Goal: Find specific page/section: Find specific page/section

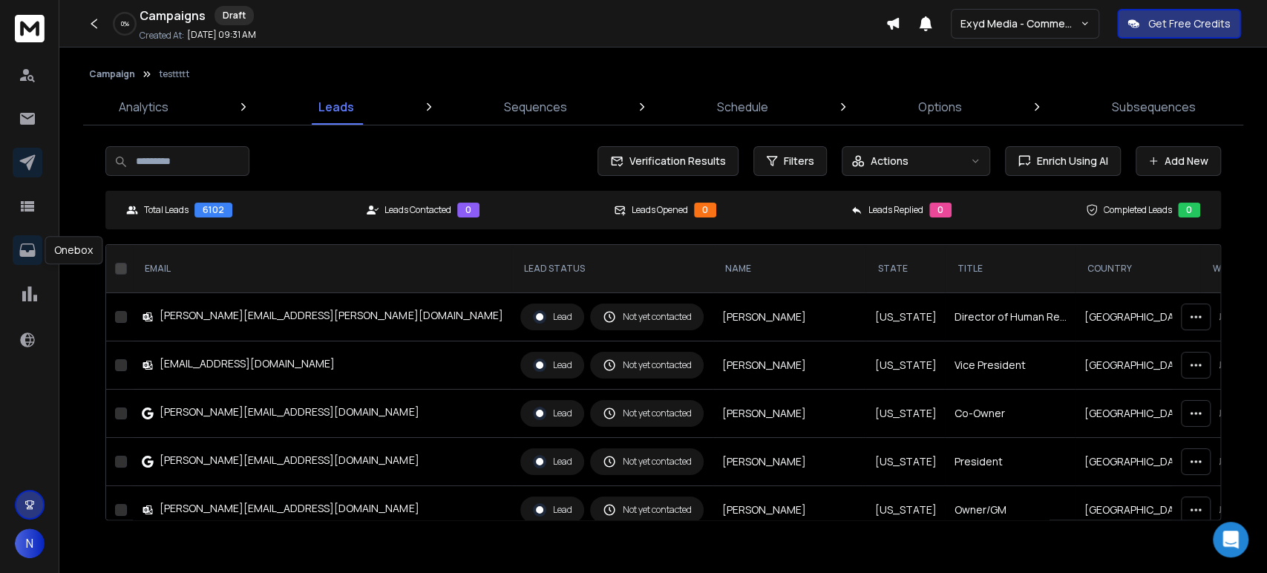
click at [17, 255] on link at bounding box center [28, 250] width 30 height 30
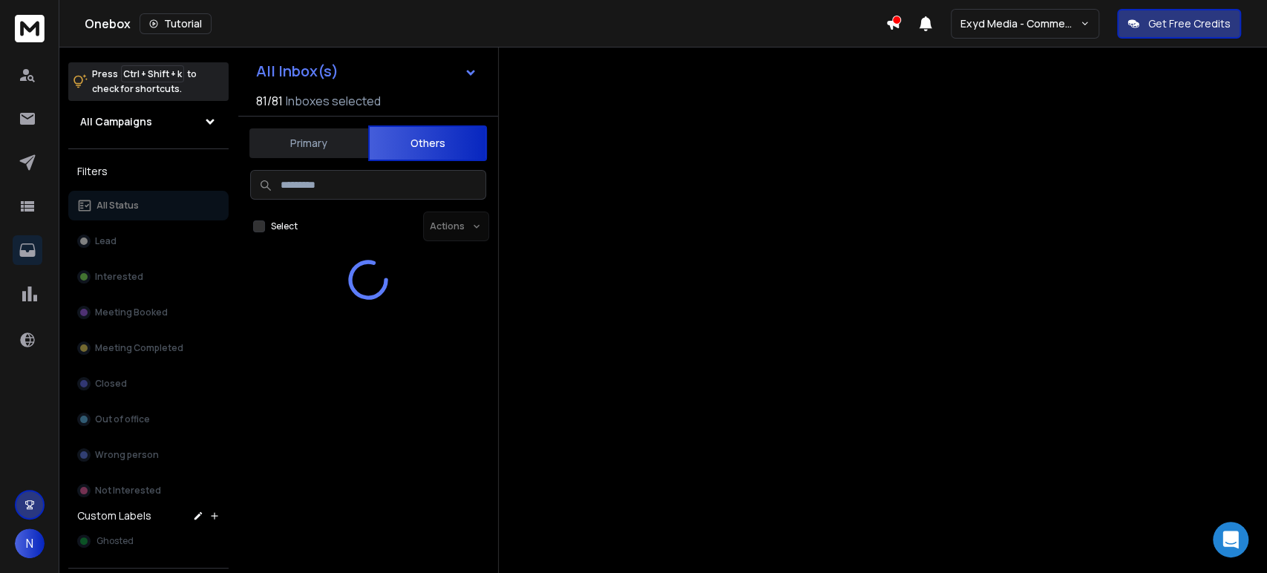
click at [393, 129] on button "Others" at bounding box center [427, 143] width 119 height 36
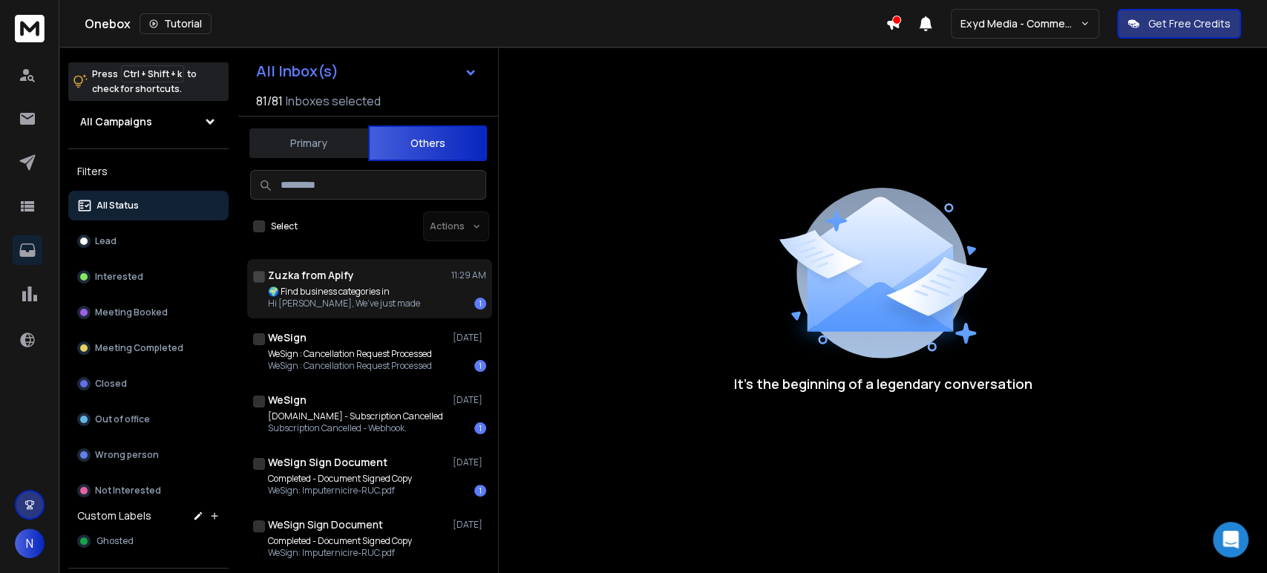
click at [359, 318] on div "Zuzka from Apify 11:29 AM 🌍 Find business categories in Hi Naomi, We’ve just ma…" at bounding box center [369, 288] width 245 height 59
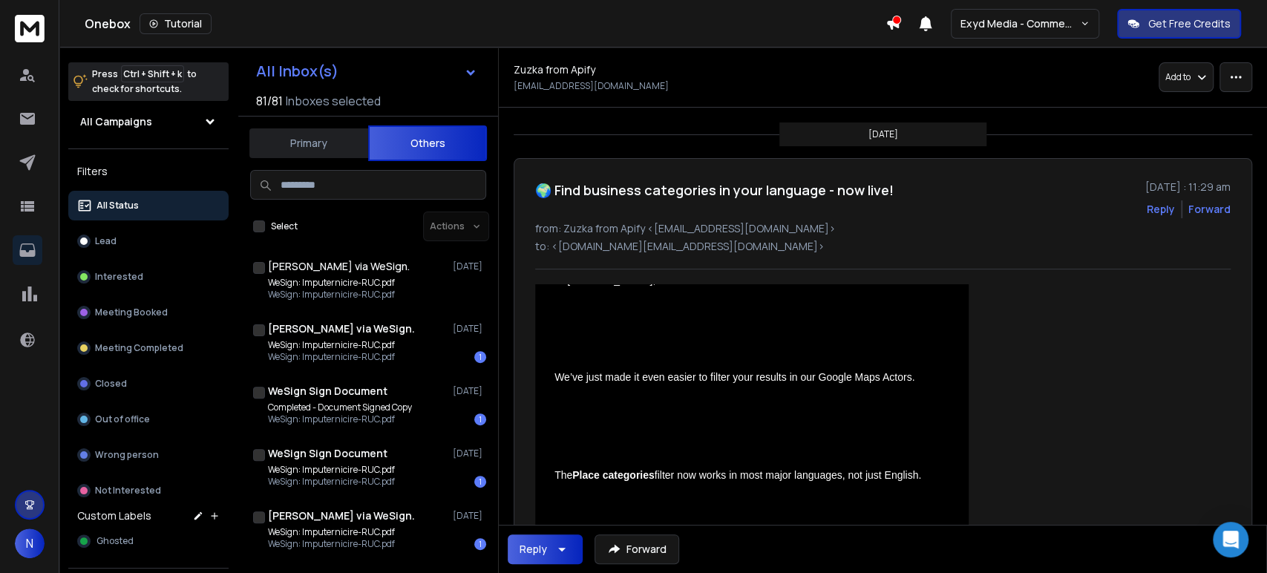
scroll to position [382, 0]
click at [284, 143] on button "Primary" at bounding box center [308, 143] width 119 height 33
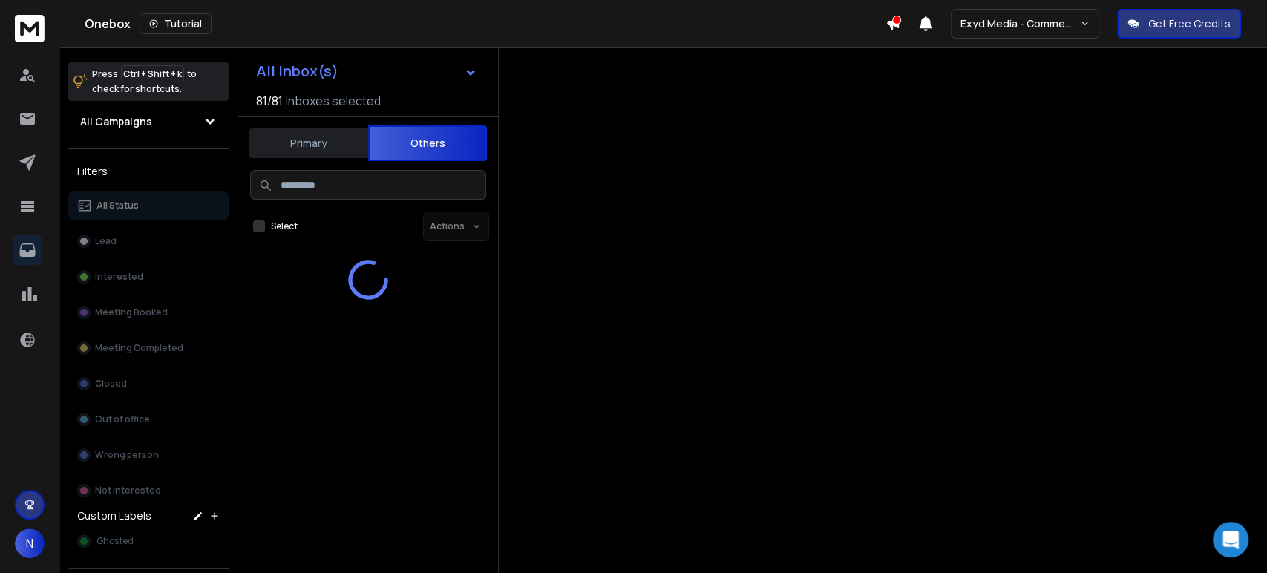
click at [416, 154] on button "Others" at bounding box center [427, 143] width 119 height 36
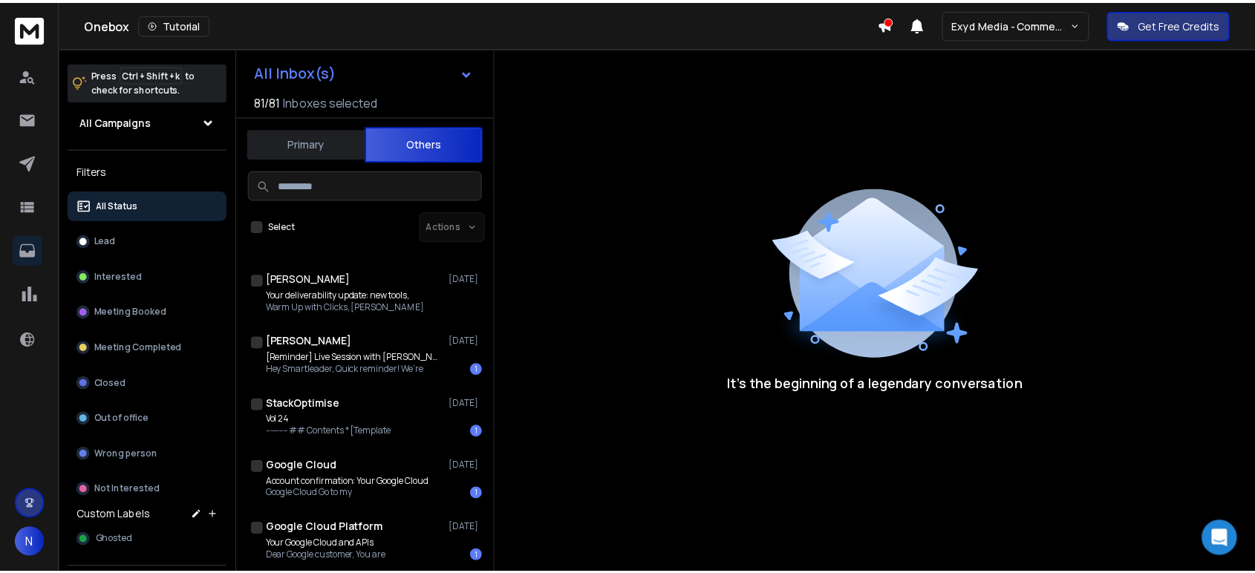
scroll to position [1125, 0]
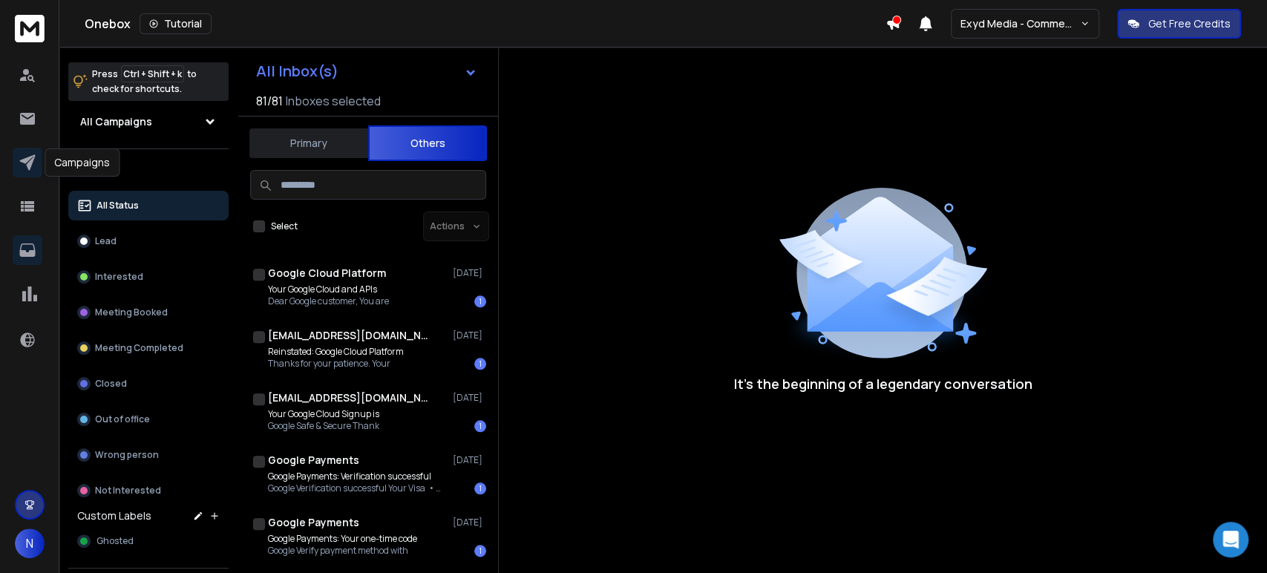
click at [16, 163] on link at bounding box center [28, 163] width 30 height 30
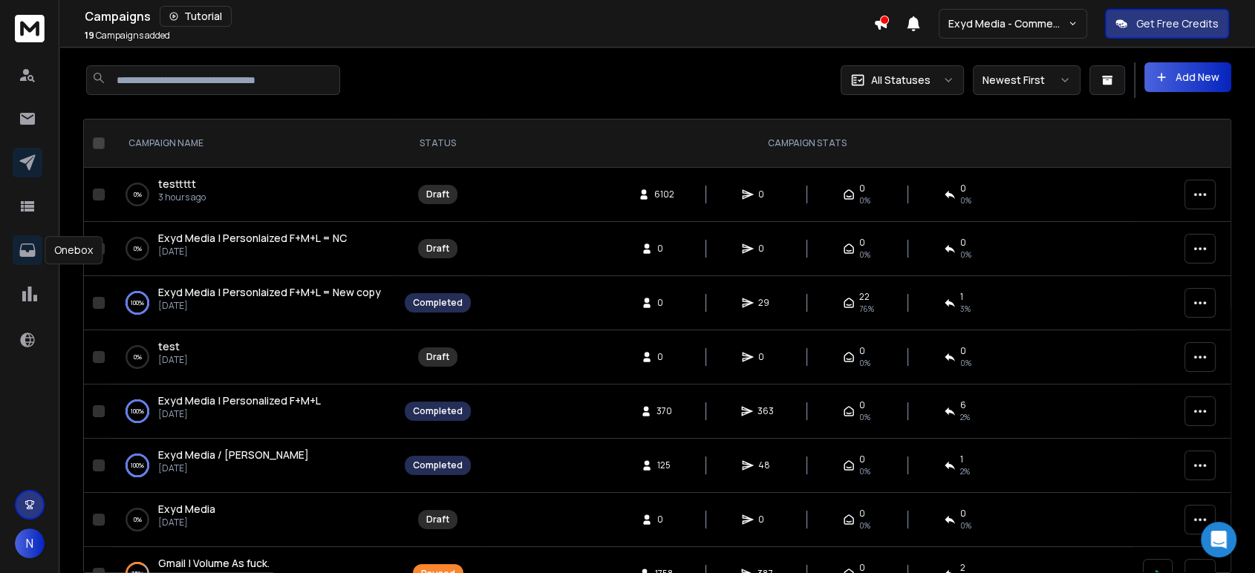
click at [27, 237] on link at bounding box center [28, 250] width 30 height 30
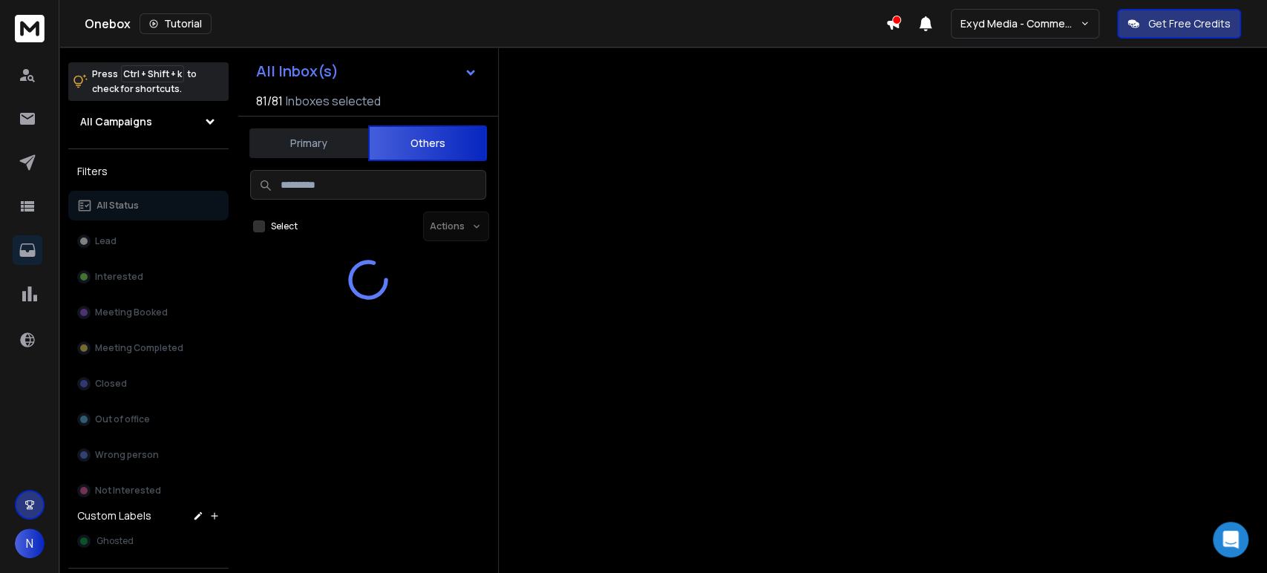
click at [439, 141] on button "Others" at bounding box center [427, 143] width 119 height 36
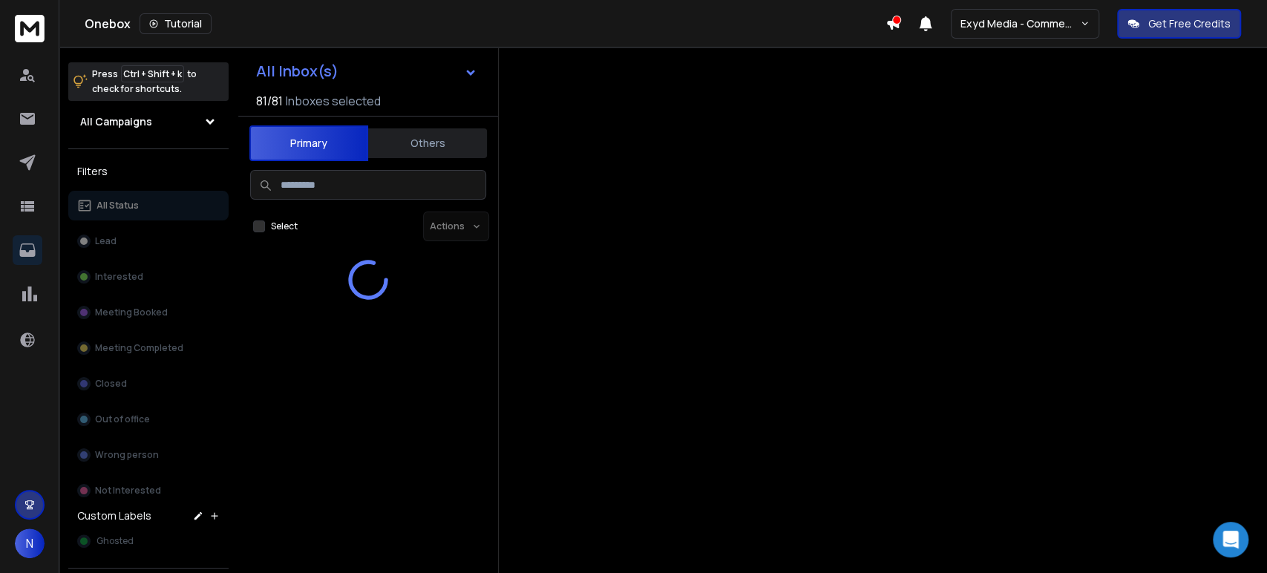
click at [319, 128] on button "Primary" at bounding box center [308, 143] width 119 height 36
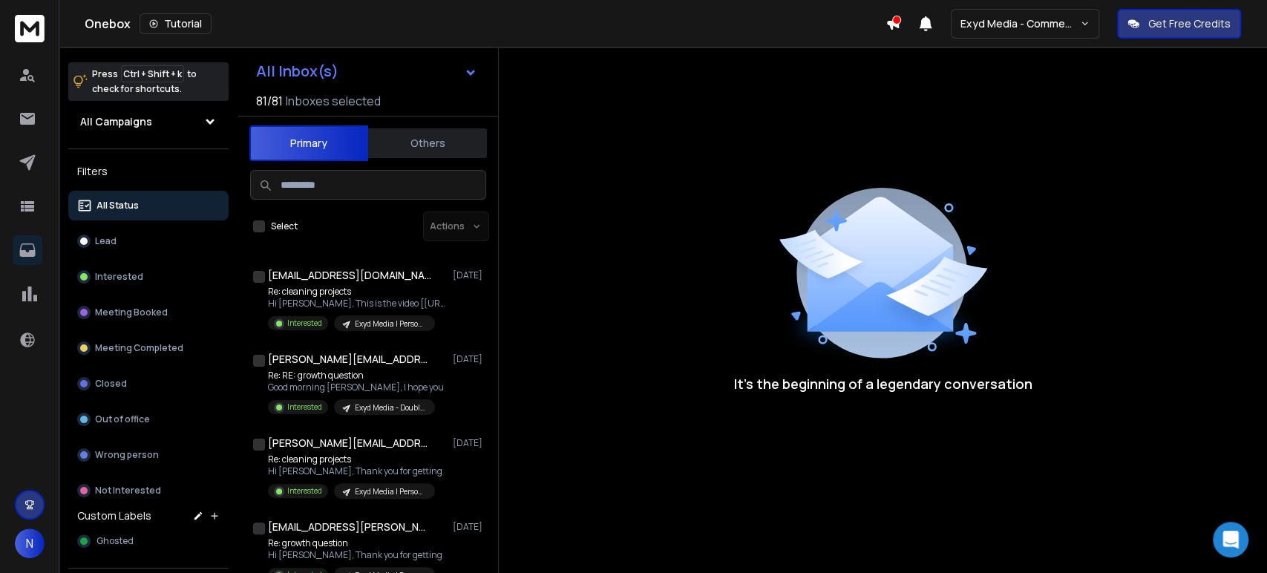
click at [463, 19] on div "Onebox Tutorial" at bounding box center [485, 23] width 801 height 21
click at [413, 147] on button "Others" at bounding box center [427, 143] width 119 height 33
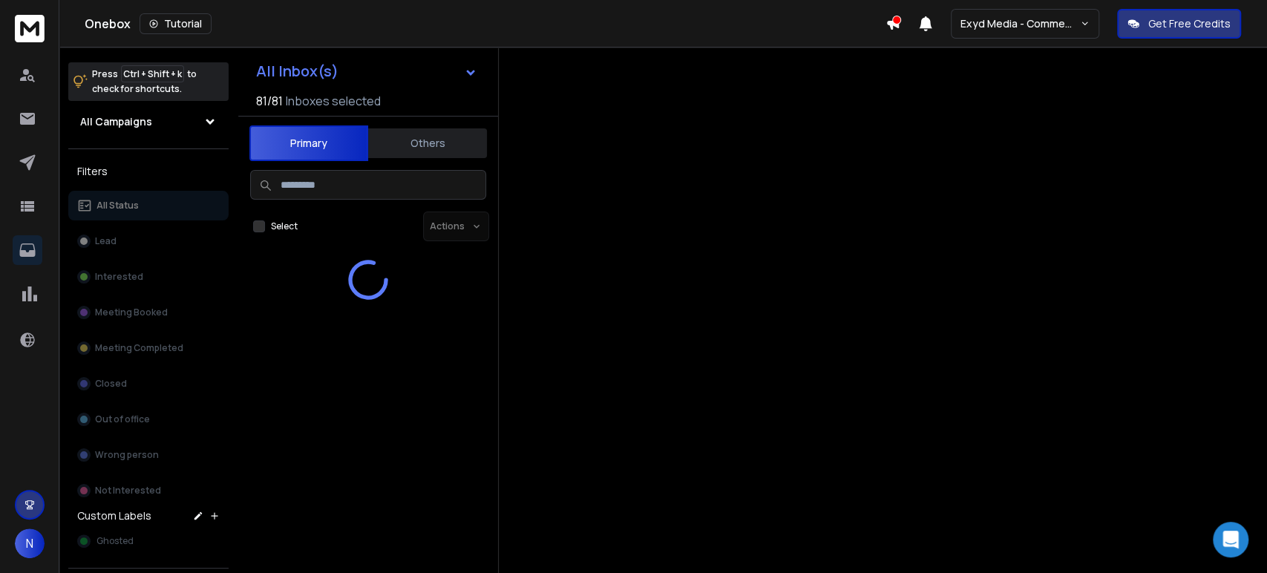
click at [318, 134] on button "Primary" at bounding box center [308, 143] width 119 height 36
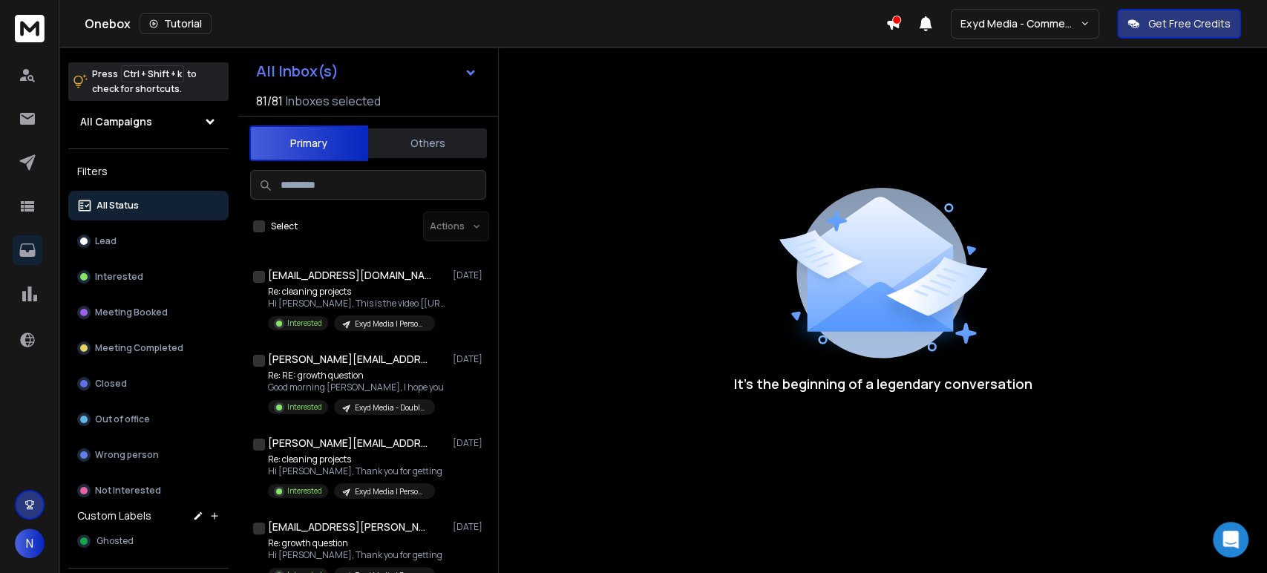
click at [425, 143] on button "Others" at bounding box center [427, 143] width 119 height 33
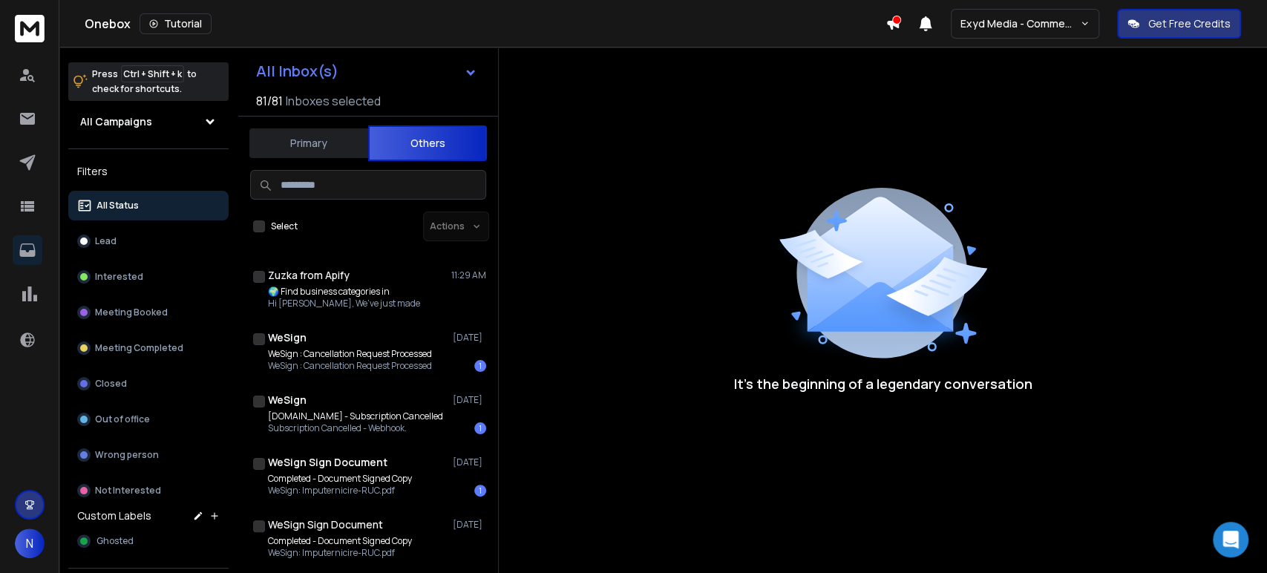
click at [314, 151] on button "Primary" at bounding box center [308, 143] width 119 height 33
